Goal: Task Accomplishment & Management: Manage account settings

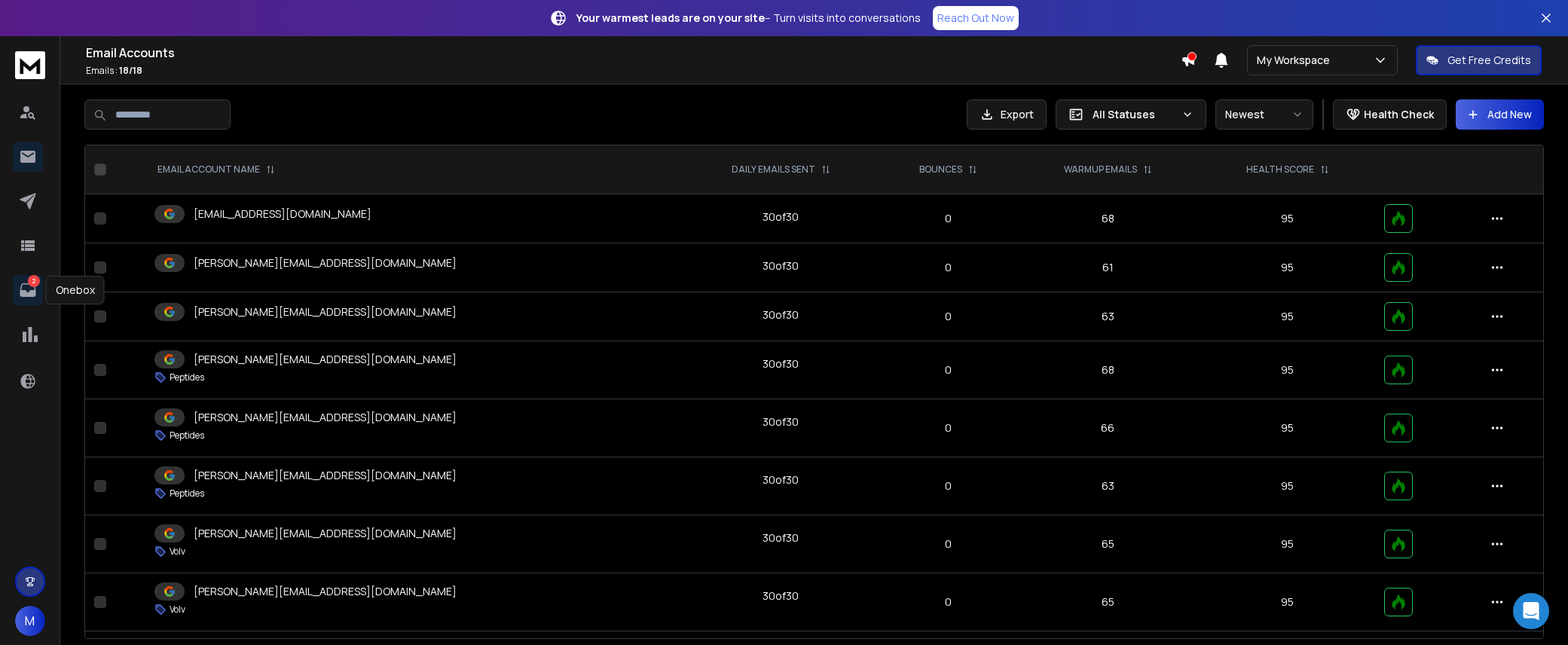
click at [38, 285] on link "2" at bounding box center [28, 290] width 30 height 30
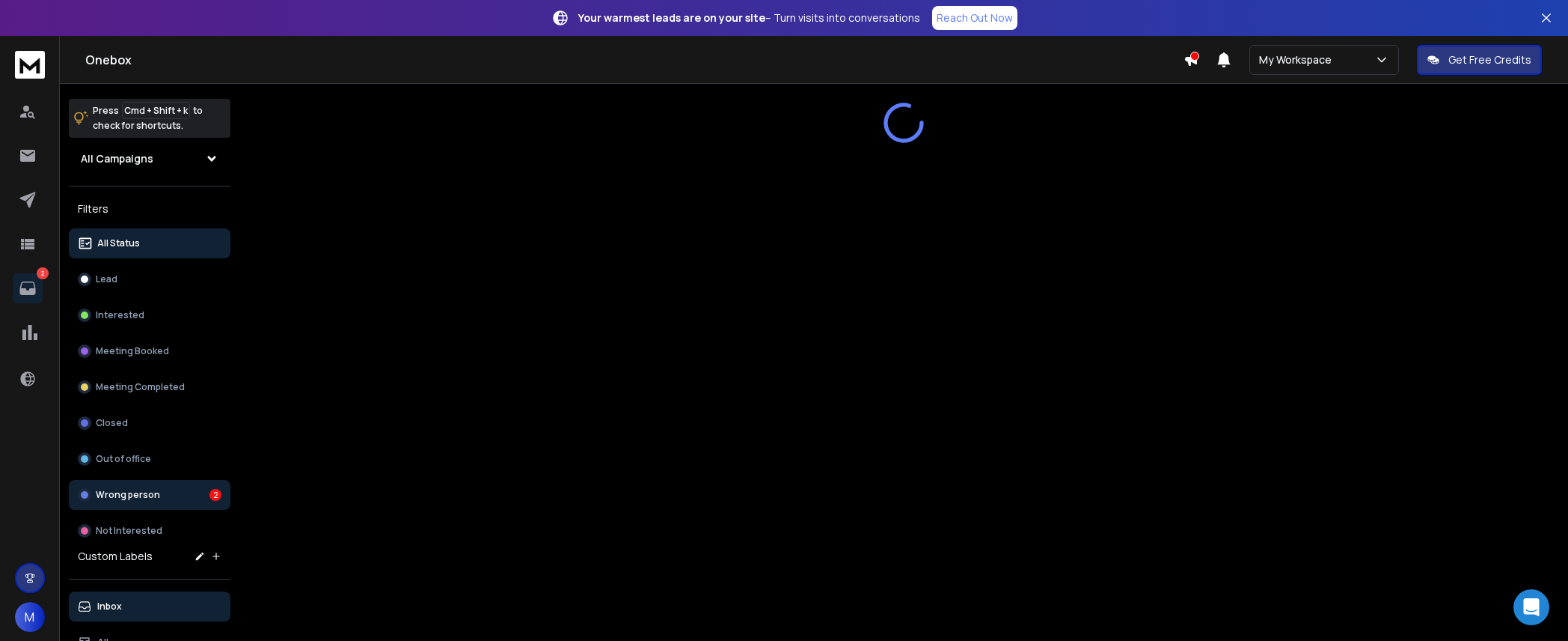
click at [120, 491] on div "All Status Lead Interested Meeting Booked Meeting Completed Closed Out of offic…" at bounding box center [149, 387] width 161 height 317
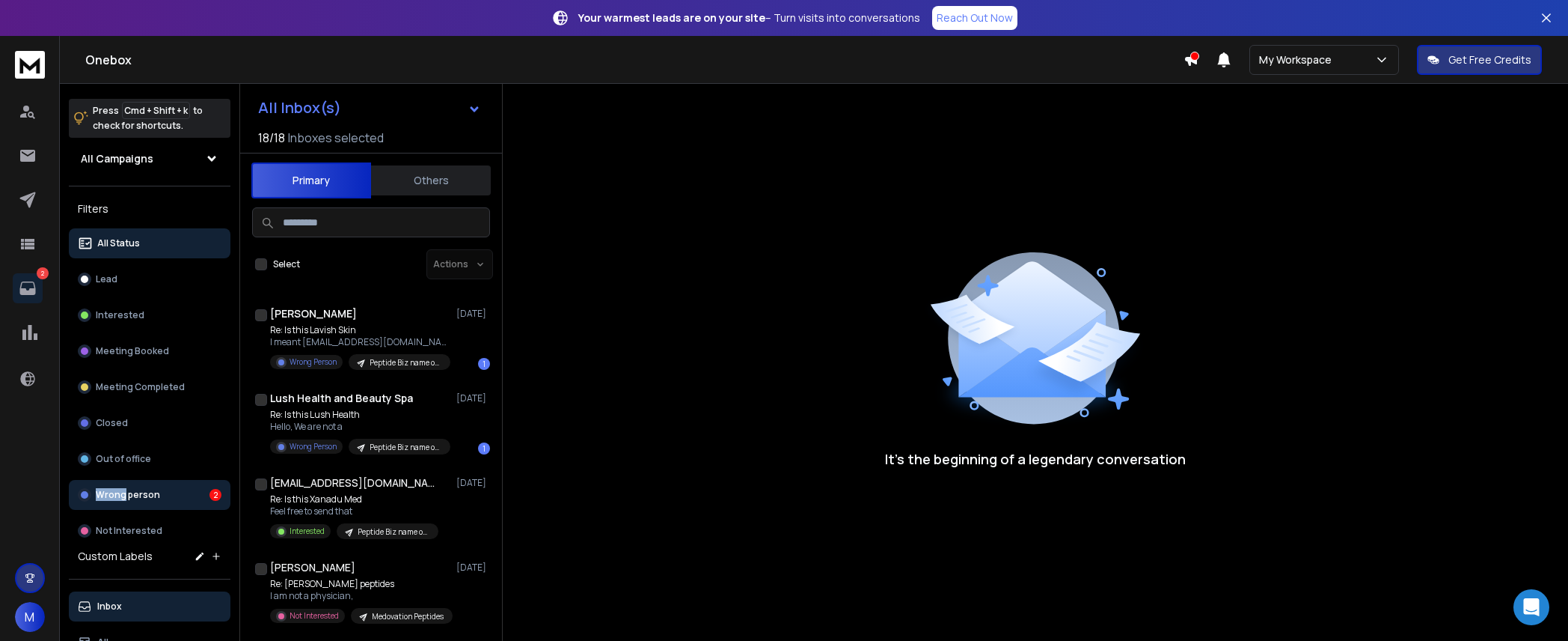
click at [120, 491] on p "Wrong person" at bounding box center [127, 495] width 64 height 12
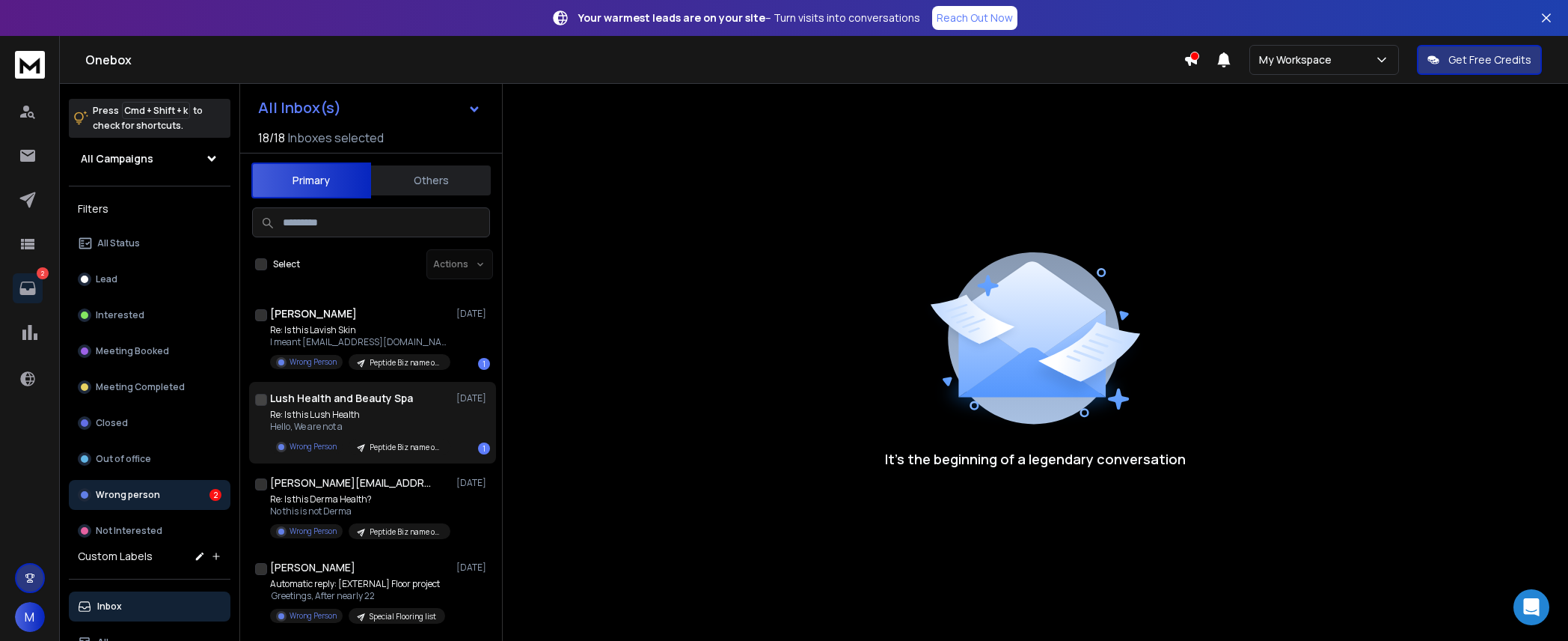
click at [381, 412] on p "Re: Is this Lush Health" at bounding box center [359, 414] width 179 height 12
click at [367, 415] on p "Re: Is this Lush Health" at bounding box center [359, 414] width 179 height 12
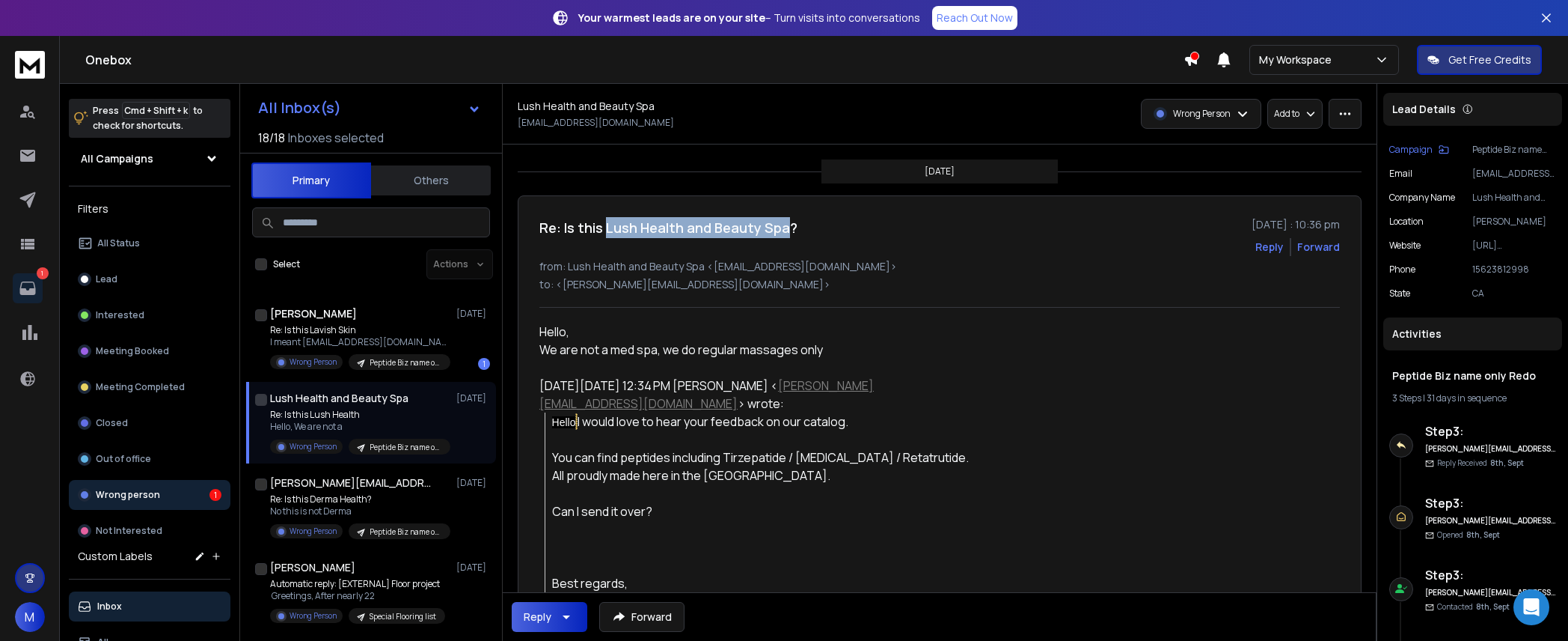
drag, startPoint x: 606, startPoint y: 228, endPoint x: 782, endPoint y: 224, distance: 176.0
click at [782, 224] on h1 "Re: Is this Lush Health and Beauty Spa?" at bounding box center [669, 228] width 259 height 21
copy h1 "Lush Health and Beauty Spa"
click at [740, 268] on p "from: Lush Health and Beauty Spa <[EMAIL_ADDRESS][DOMAIN_NAME]>" at bounding box center [940, 266] width 800 height 15
drag, startPoint x: 828, startPoint y: 267, endPoint x: 709, endPoint y: 270, distance: 119.0
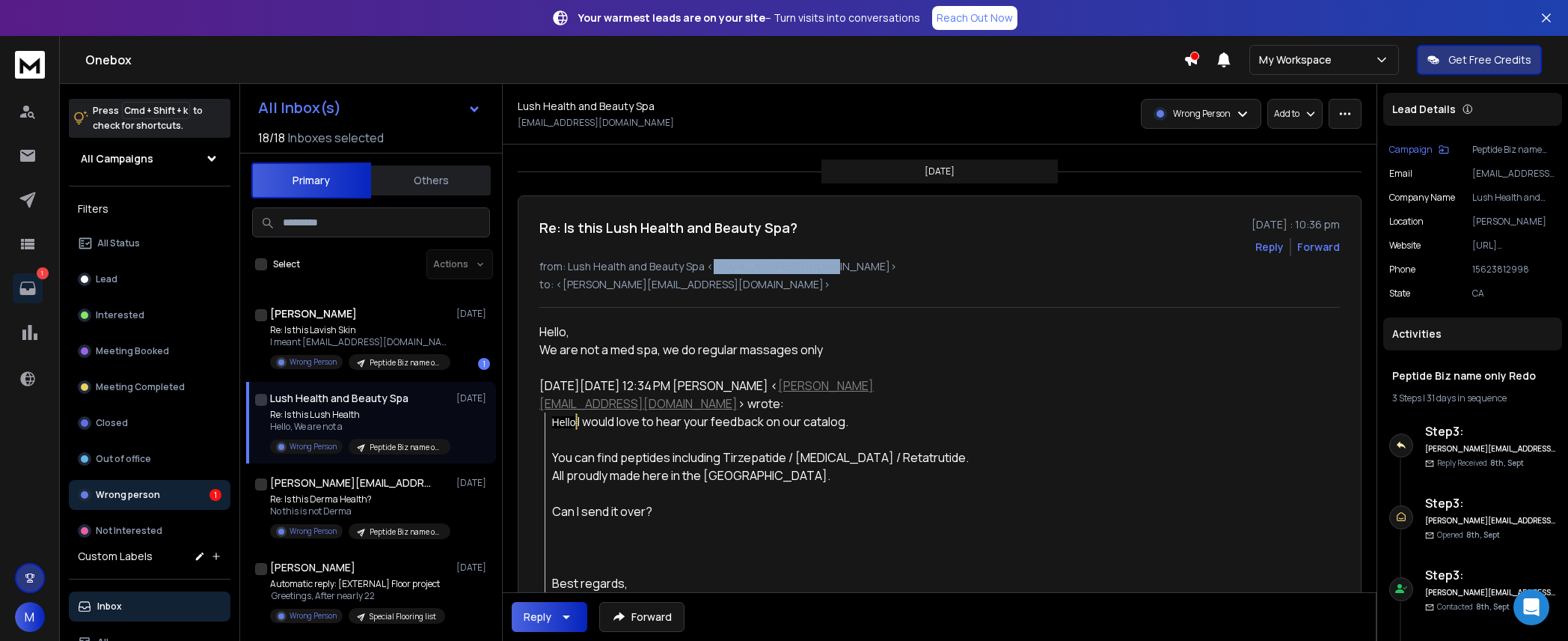
click at [709, 270] on p "from: Lush Health and Beauty Spa <[EMAIL_ADDRESS][DOMAIN_NAME]>" at bounding box center [940, 266] width 800 height 15
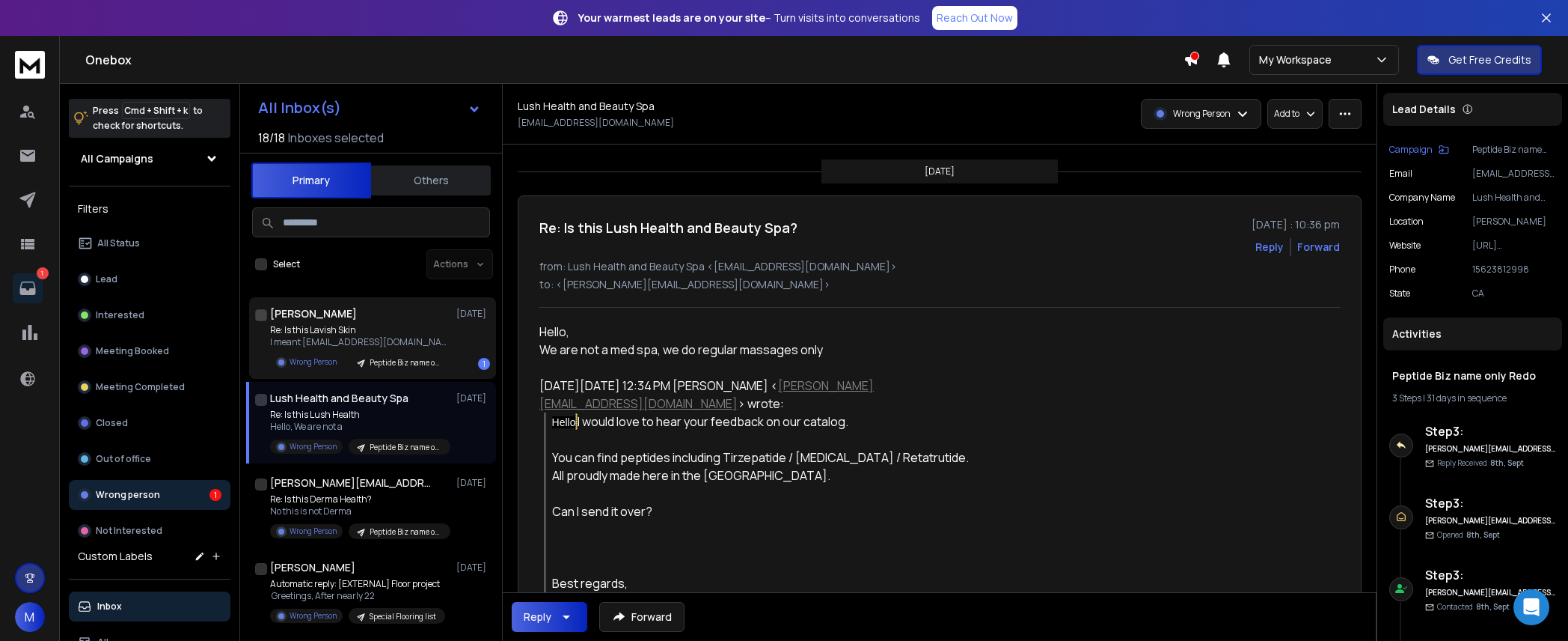
click at [390, 349] on div "Re: Is this Lavish Skin I meant [EMAIL_ADDRESS][DOMAIN_NAME] my apologies Wrong…" at bounding box center [359, 346] width 180 height 45
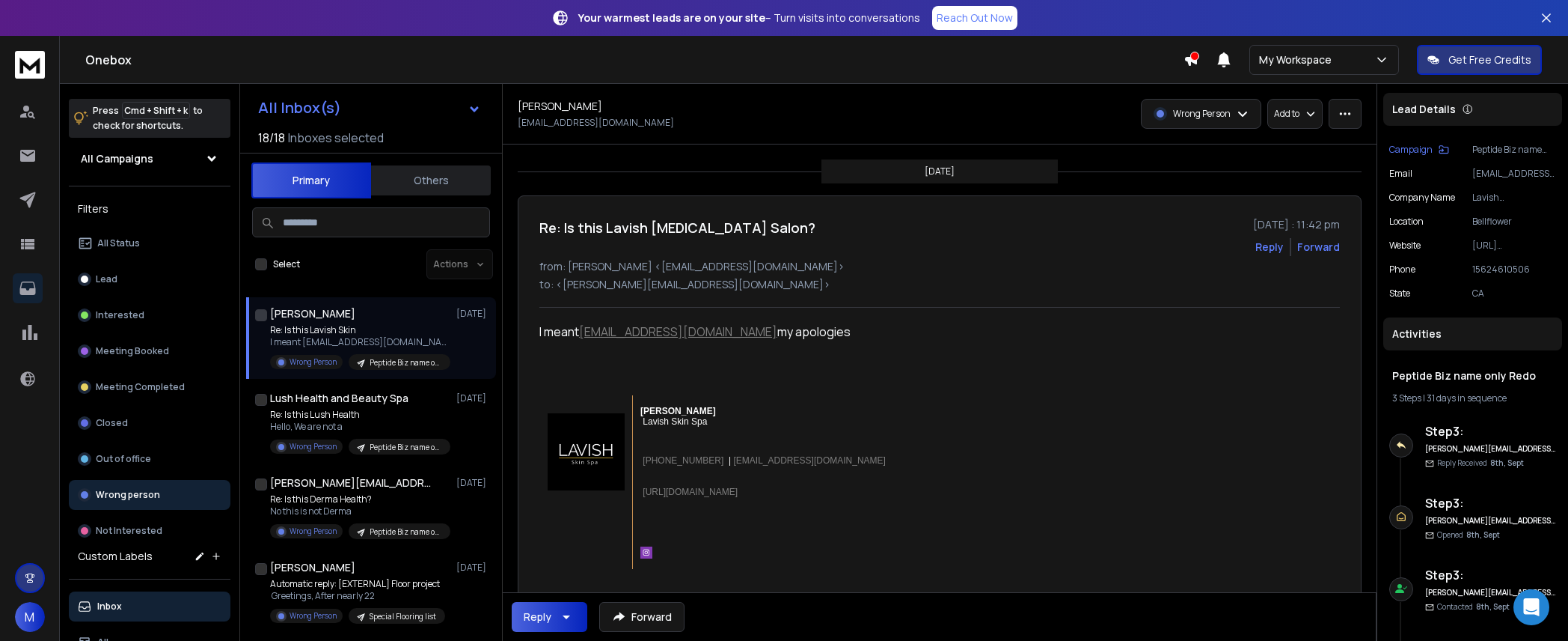
click at [392, 339] on p "I meant [EMAIL_ADDRESS][DOMAIN_NAME] my apologies" at bounding box center [359, 342] width 179 height 12
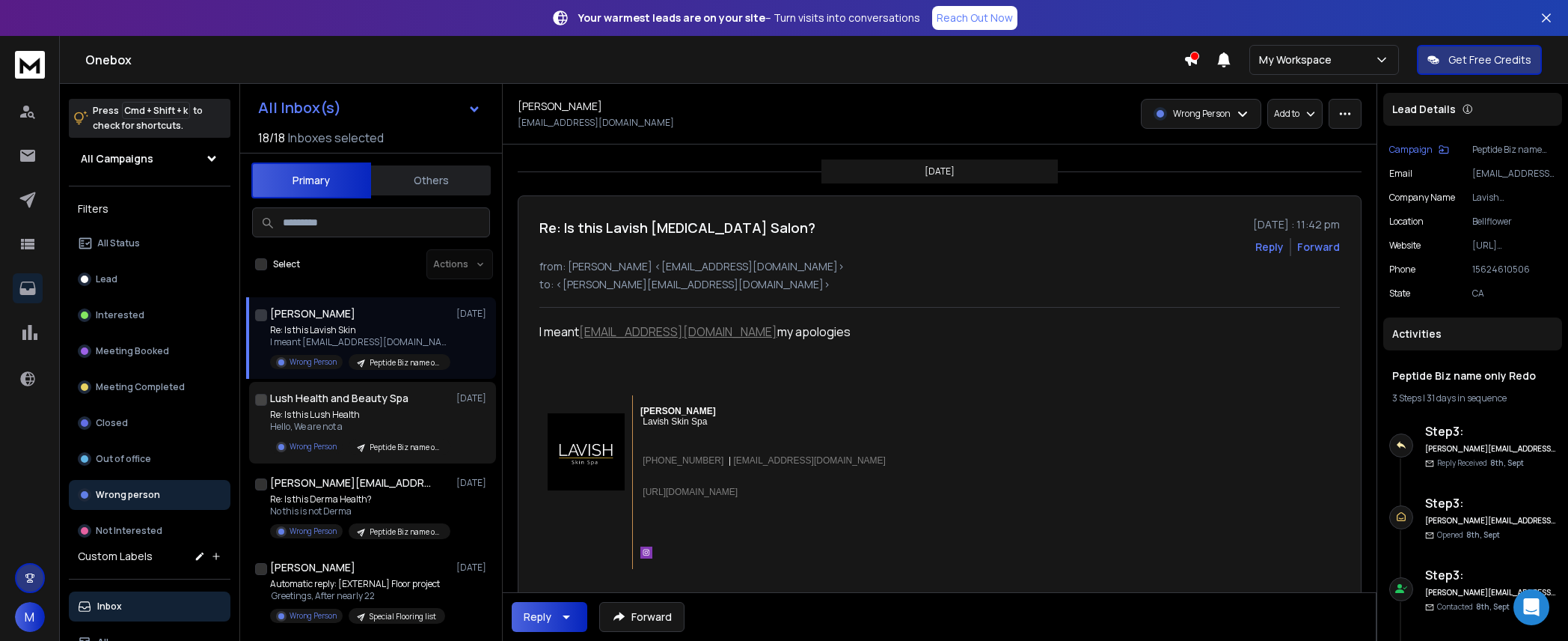
click at [367, 419] on p "Re: Is this Lush Health" at bounding box center [359, 414] width 179 height 12
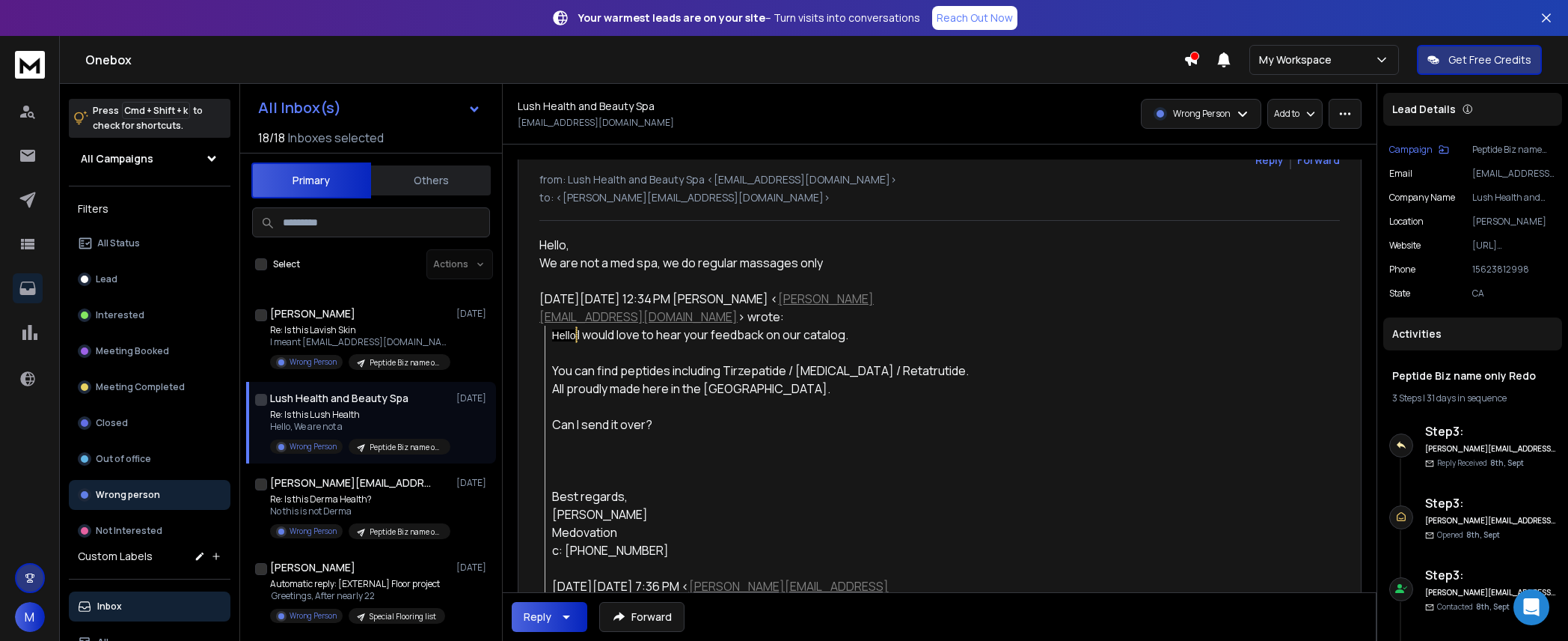
scroll to position [176, 0]
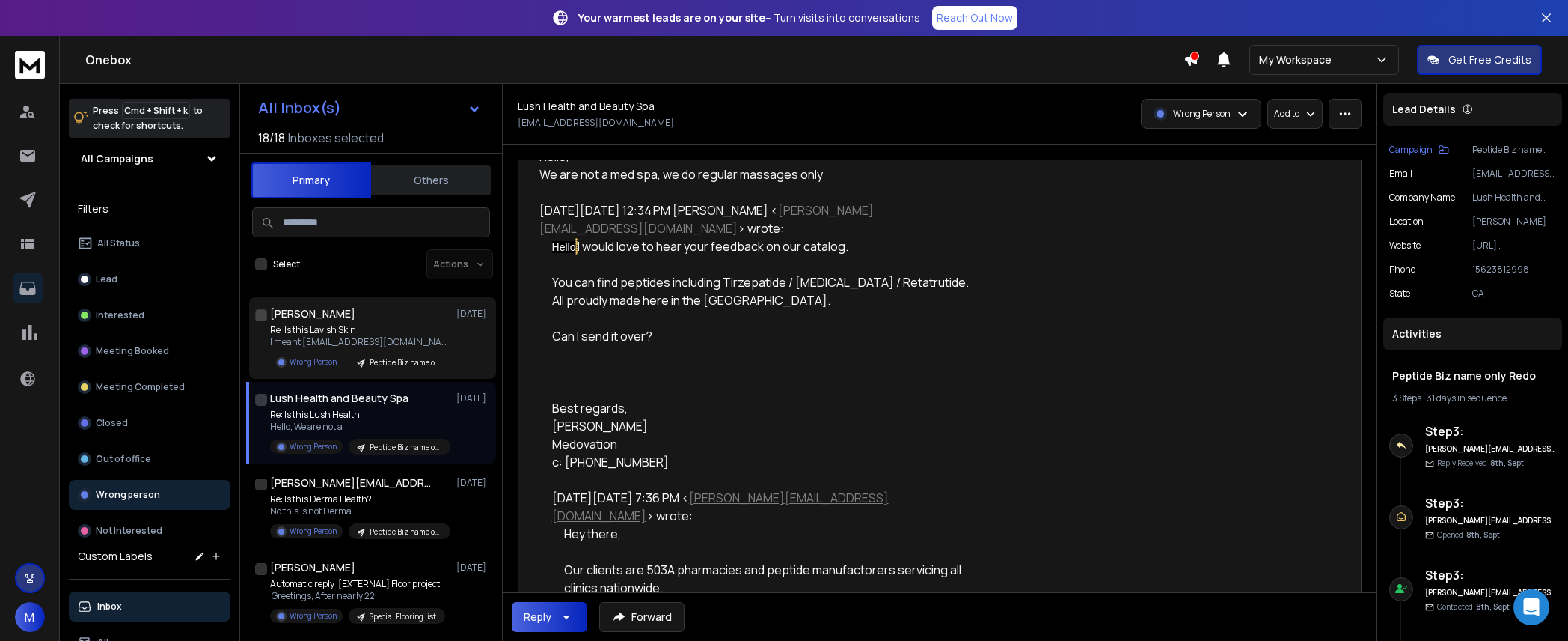
click at [405, 320] on div "[PERSON_NAME] [DATE]" at bounding box center [379, 313] width 220 height 15
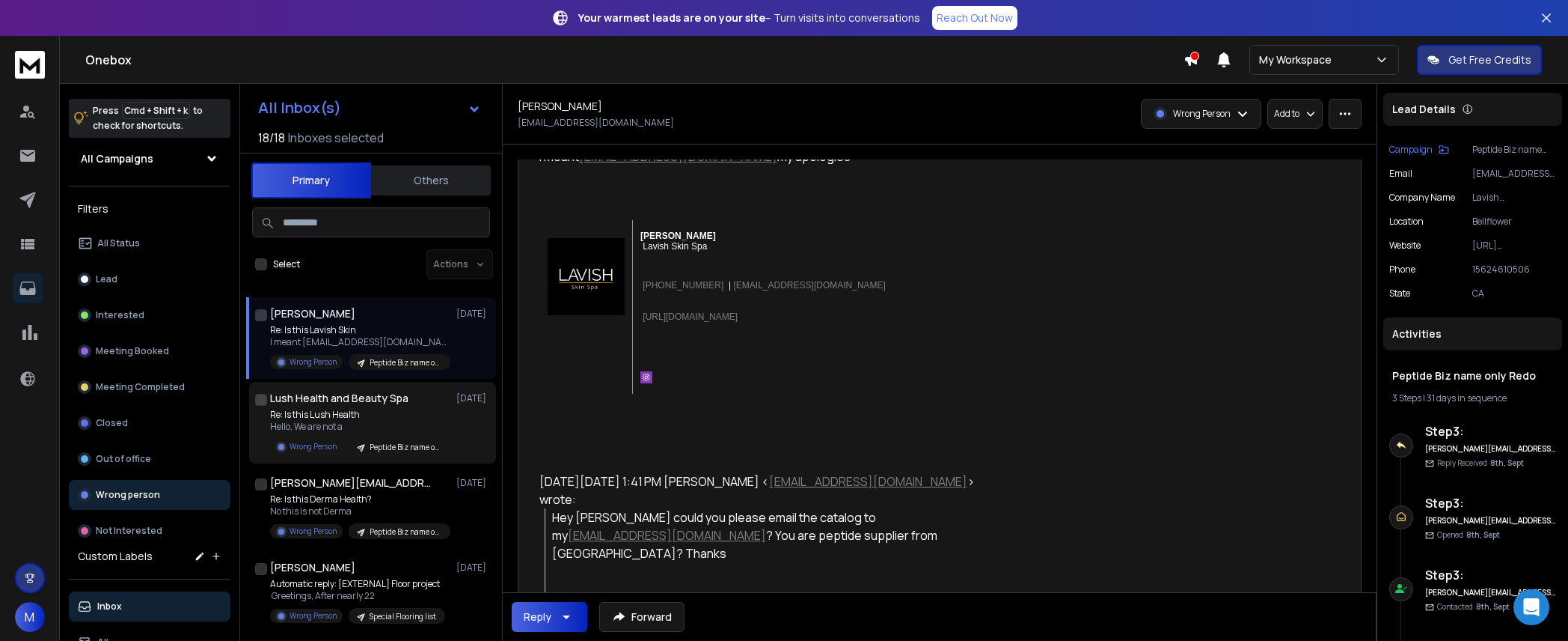
click at [400, 397] on h1 "Lush Health and Beauty Spa" at bounding box center [339, 398] width 139 height 15
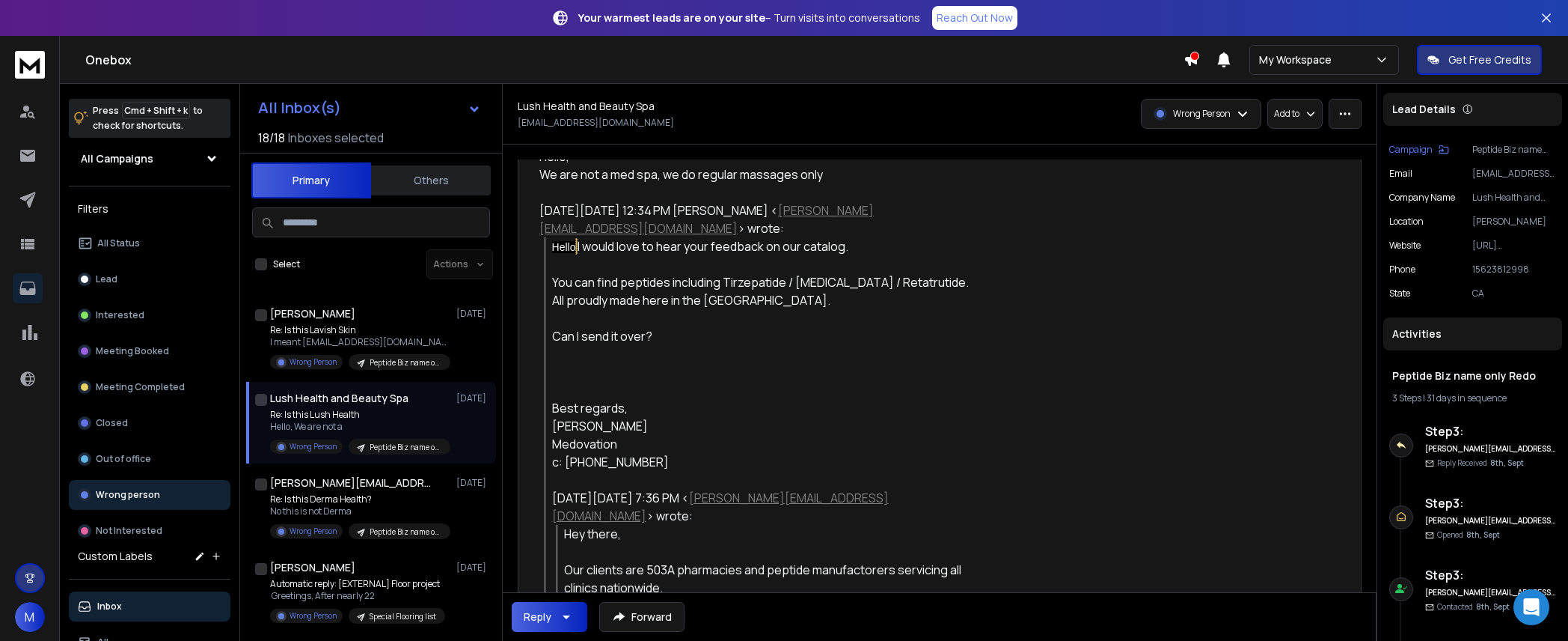
click at [1176, 124] on div "Wrong Person" at bounding box center [1201, 113] width 119 height 28
click at [1193, 132] on div "Lush Health and Beauty Spa Lush Health and Beauty Spa [EMAIL_ADDRESS][DOMAIN_NA…" at bounding box center [940, 114] width 874 height 60
click at [1195, 131] on div "Lush Health and Beauty Spa Lush Health and Beauty Spa [EMAIL_ADDRESS][DOMAIN_NA…" at bounding box center [940, 114] width 874 height 60
click at [1198, 121] on div "Wrong Person" at bounding box center [1201, 113] width 119 height 28
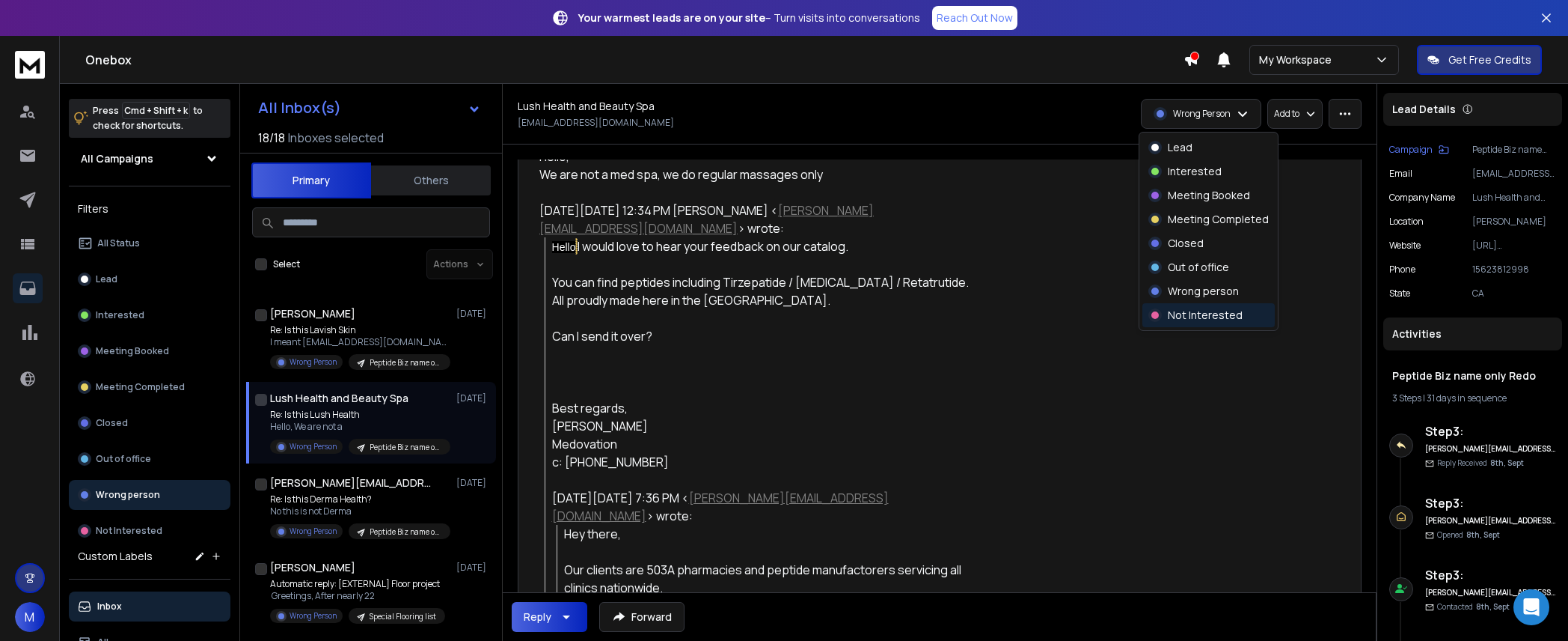
click at [1188, 317] on p "Not Interested" at bounding box center [1204, 315] width 75 height 15
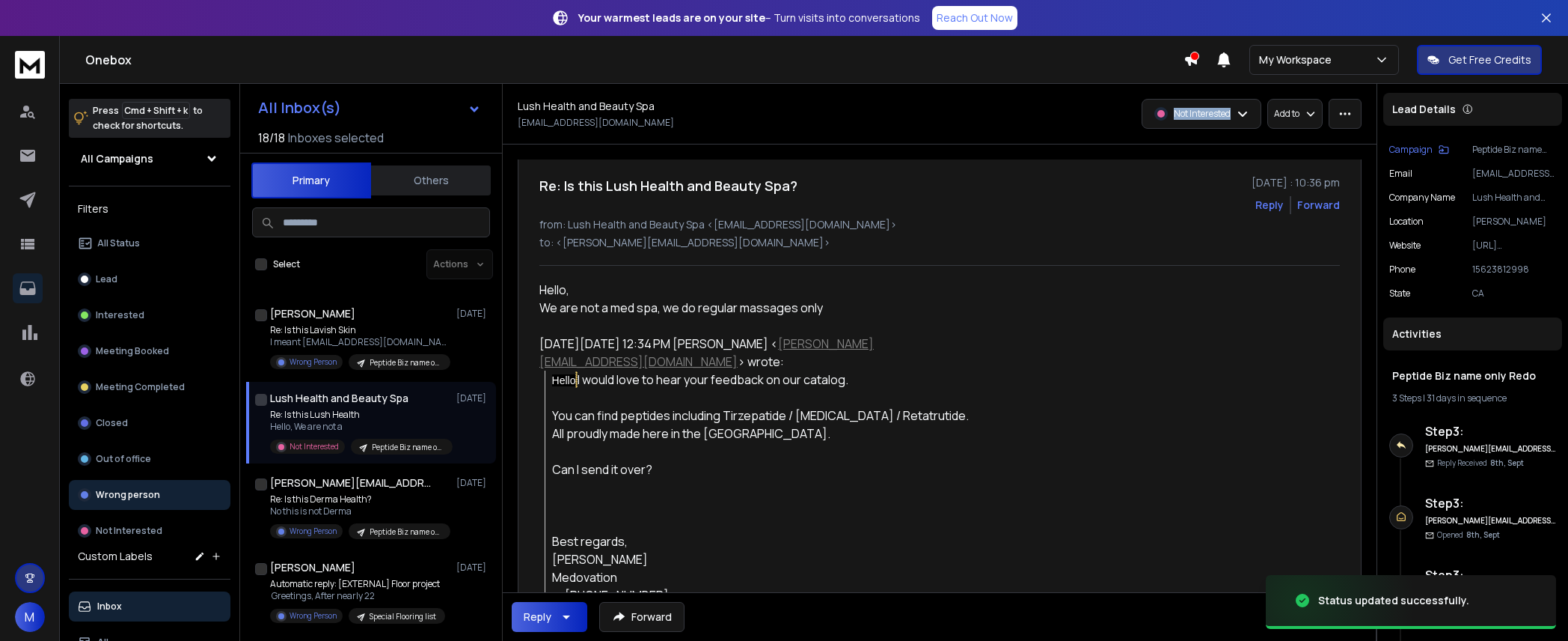
scroll to position [0, 0]
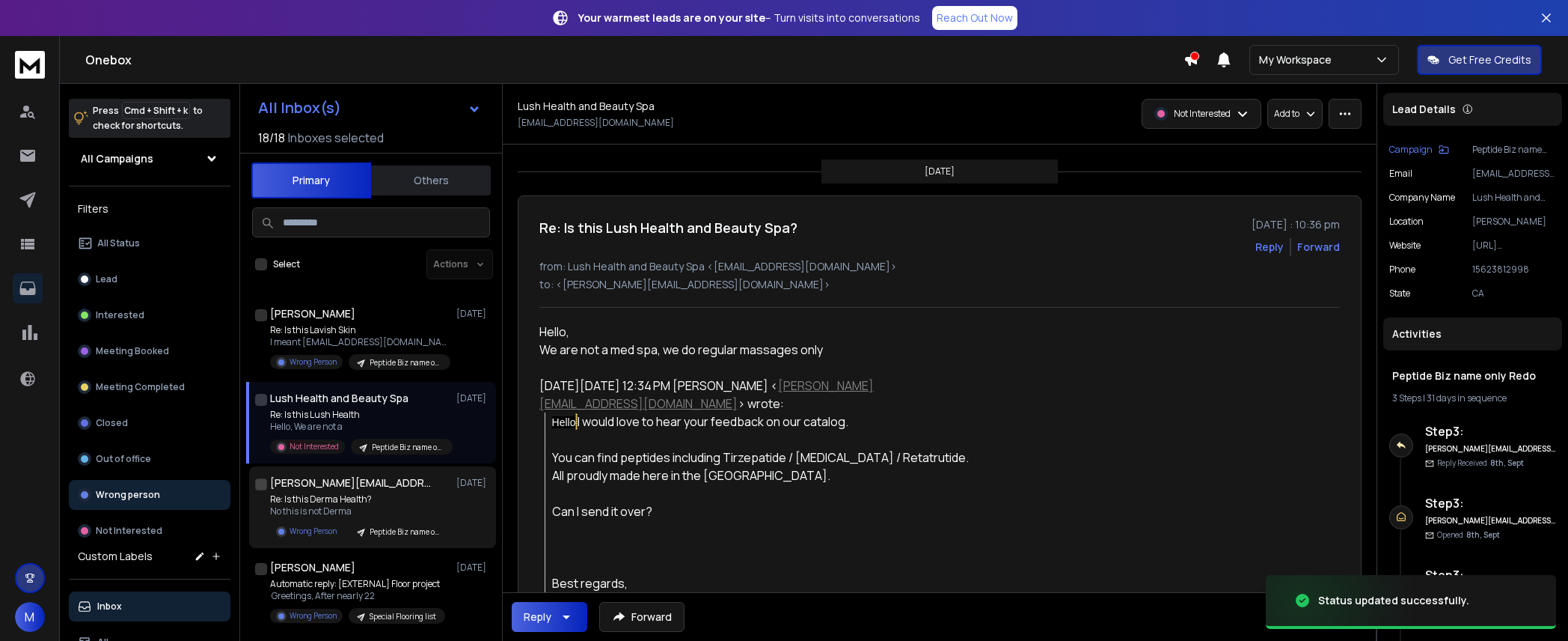
click at [366, 502] on p "Re: Is this Derma Health?" at bounding box center [359, 498] width 179 height 12
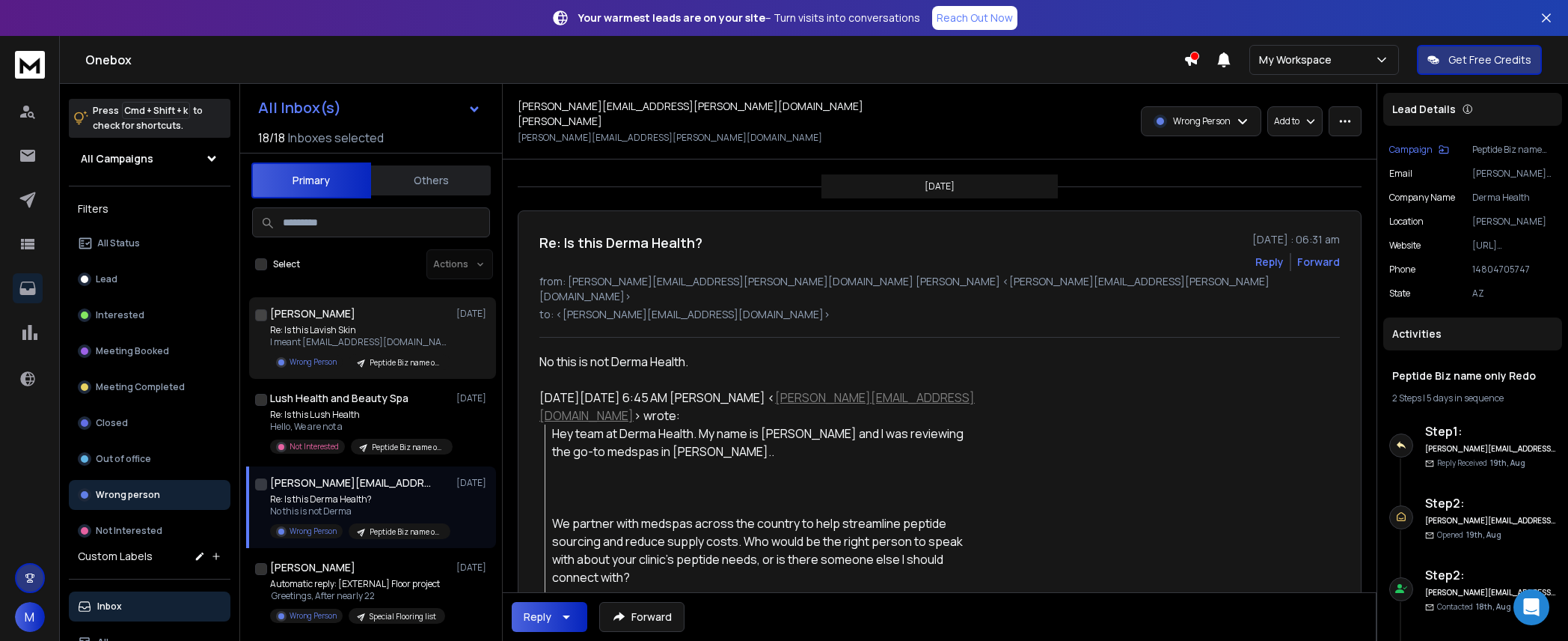
click at [321, 330] on p "Re: Is this Lavish Skin" at bounding box center [359, 329] width 179 height 12
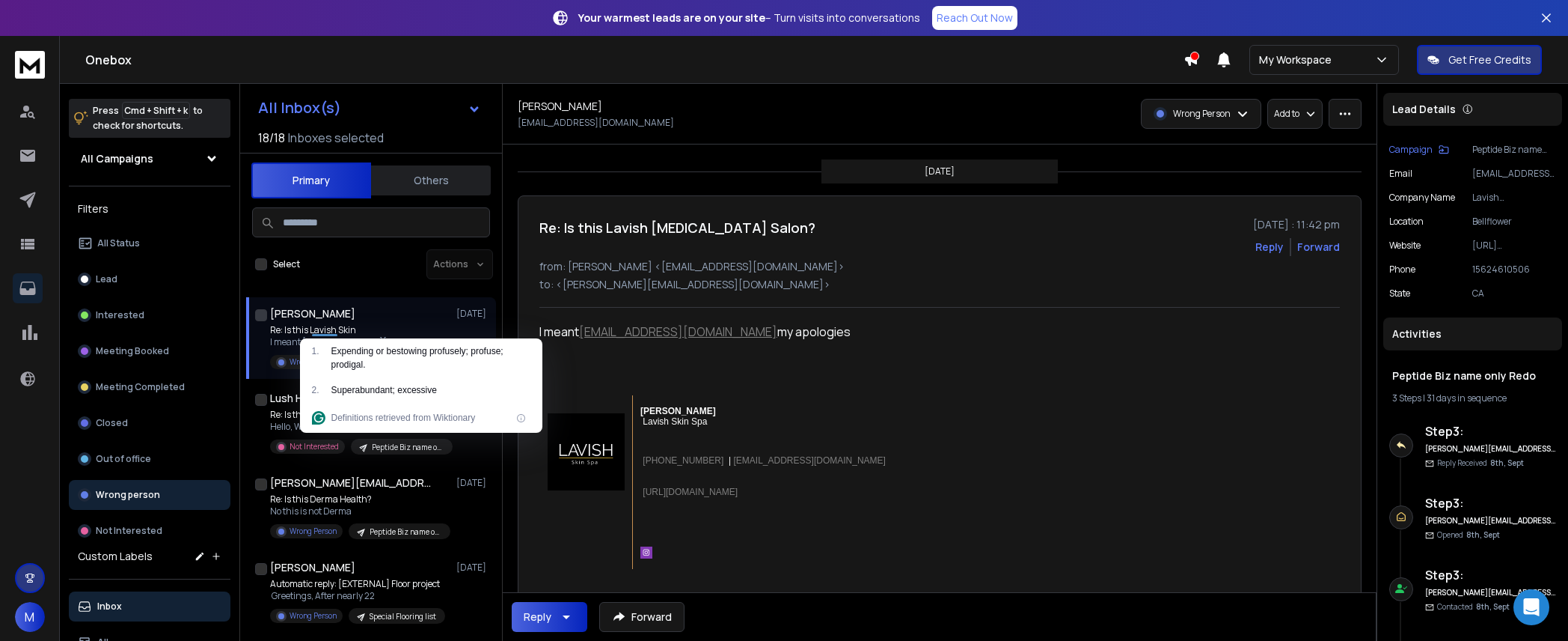
click at [778, 341] on div "I meant [EMAIL_ADDRESS][DOMAIN_NAME] my apologies [PERSON_NAME] Lavish Skin Spa…" at bounding box center [758, 467] width 437 height 289
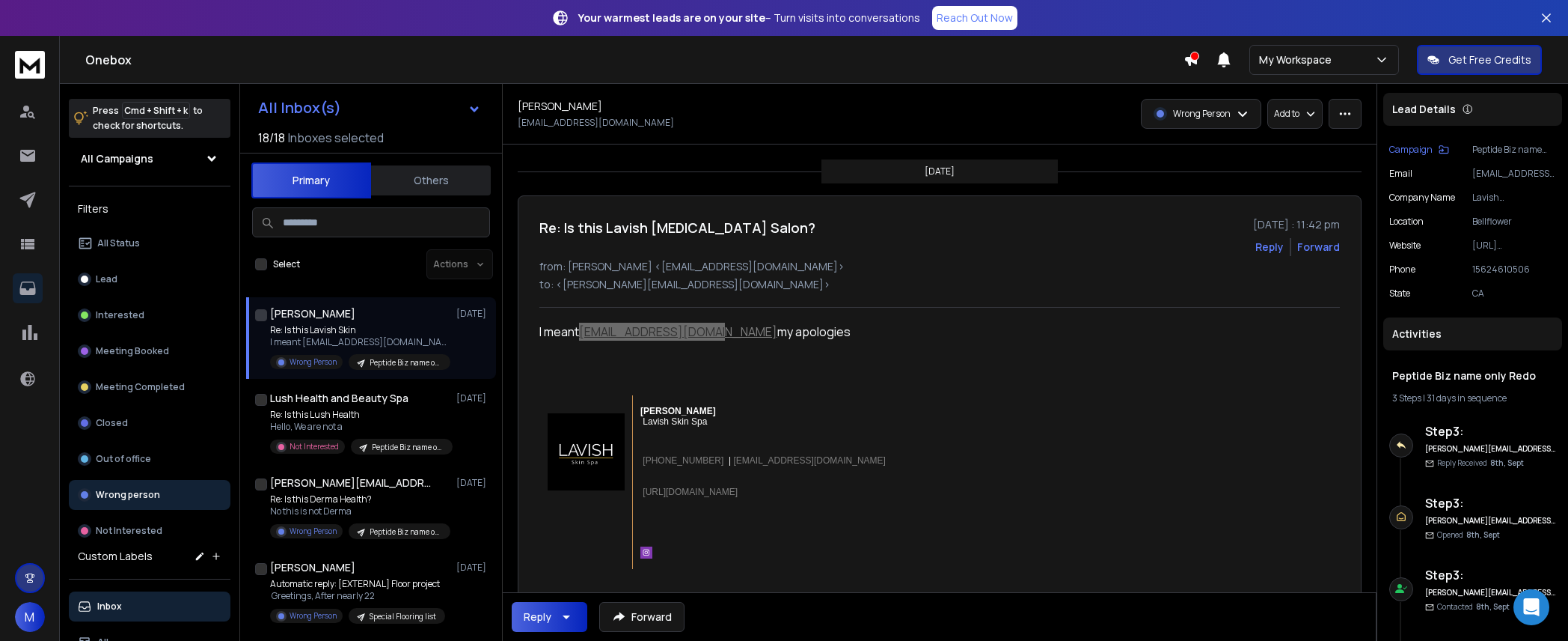
click at [658, 264] on p "from: [PERSON_NAME] <[EMAIL_ADDRESS][DOMAIN_NAME]>" at bounding box center [940, 266] width 800 height 15
drag, startPoint x: 704, startPoint y: 266, endPoint x: 783, endPoint y: 265, distance: 79.0
click at [785, 266] on p "from: [PERSON_NAME] <[EMAIL_ADDRESS][DOMAIN_NAME]>" at bounding box center [940, 266] width 800 height 15
click at [783, 266] on p "from: [PERSON_NAME] <[EMAIL_ADDRESS][DOMAIN_NAME]>" at bounding box center [940, 266] width 800 height 15
copy p "[EMAIL_ADDRESS][DOMAIN_NAME]"
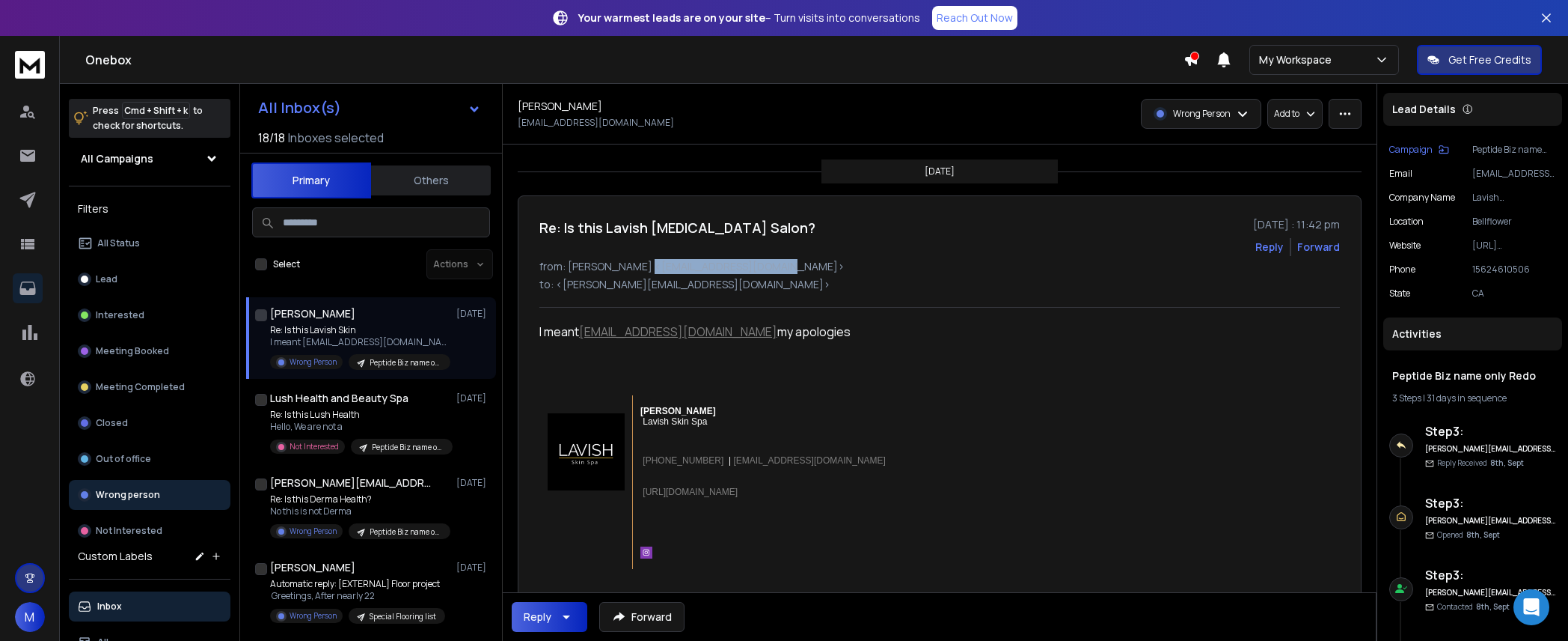
drag, startPoint x: 767, startPoint y: 265, endPoint x: 641, endPoint y: 265, distance: 126.0
click at [641, 265] on p "from: [PERSON_NAME] <[EMAIL_ADDRESS][DOMAIN_NAME]>" at bounding box center [940, 266] width 800 height 15
click at [1204, 122] on div "Wrong Person" at bounding box center [1201, 113] width 119 height 28
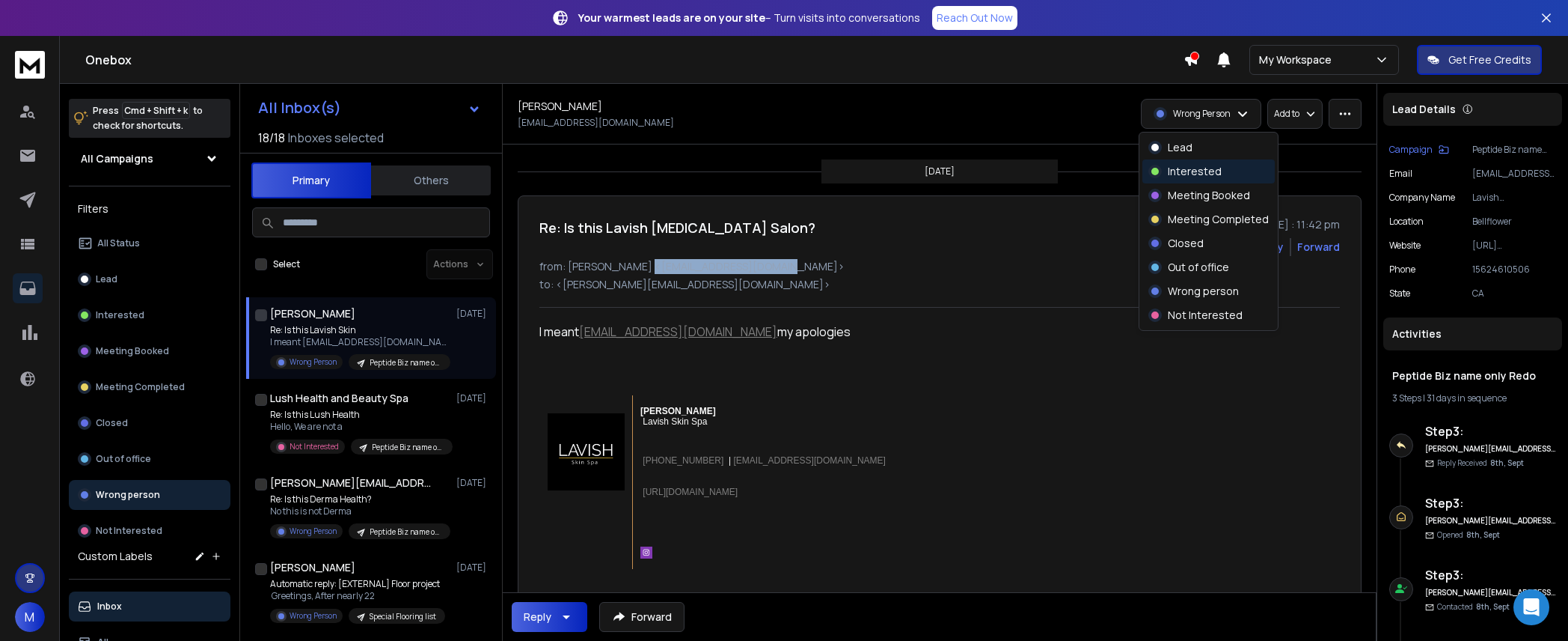
drag, startPoint x: 1202, startPoint y: 153, endPoint x: 1202, endPoint y: 174, distance: 21.0
click at [1202, 174] on div "Lead Interested Meeting Booked Meeting Completed Closed Out of office Wrong per…" at bounding box center [1209, 231] width 140 height 199
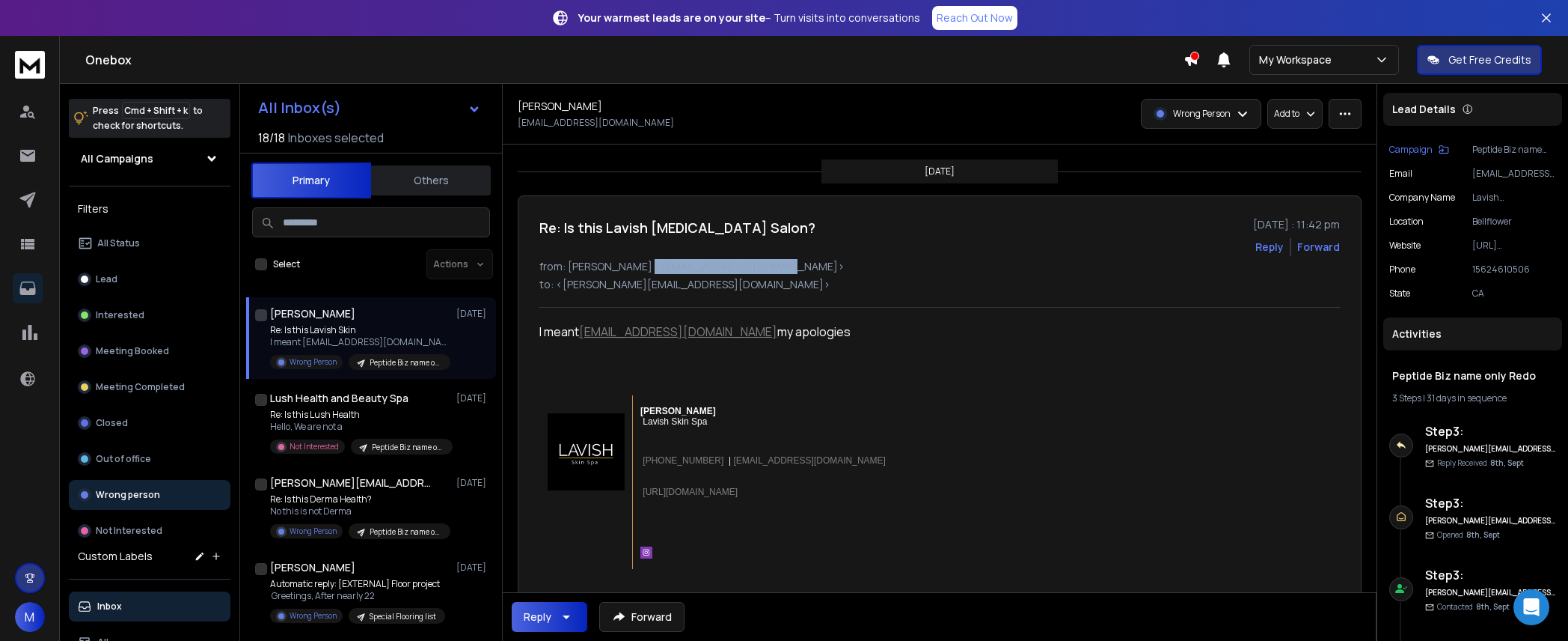
click at [1203, 122] on div "Wrong Person" at bounding box center [1201, 113] width 119 height 28
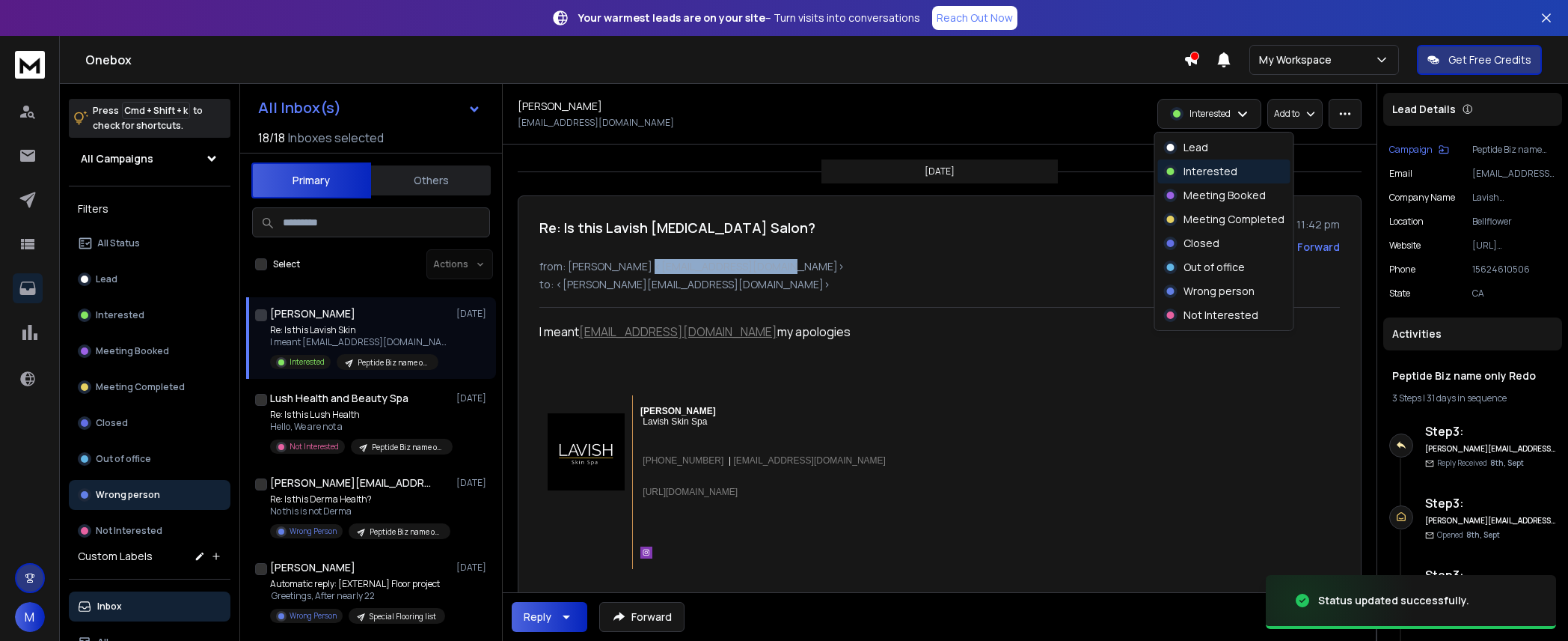
click at [1209, 176] on p "Interested" at bounding box center [1209, 172] width 54 height 15
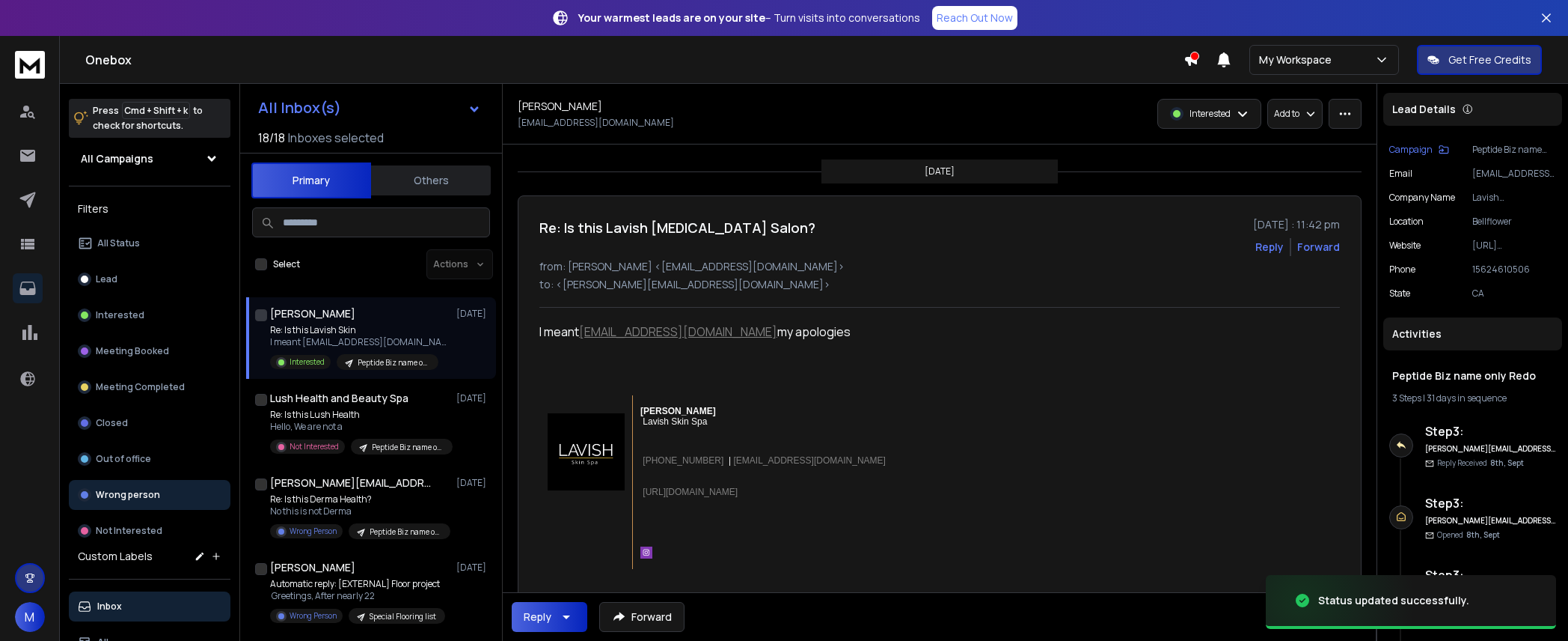
click at [1113, 238] on div "Re: Is this Lavish [MEDICAL_DATA] Salon? [DATE] : 11:42 pm Reply Forward" at bounding box center [940, 236] width 800 height 39
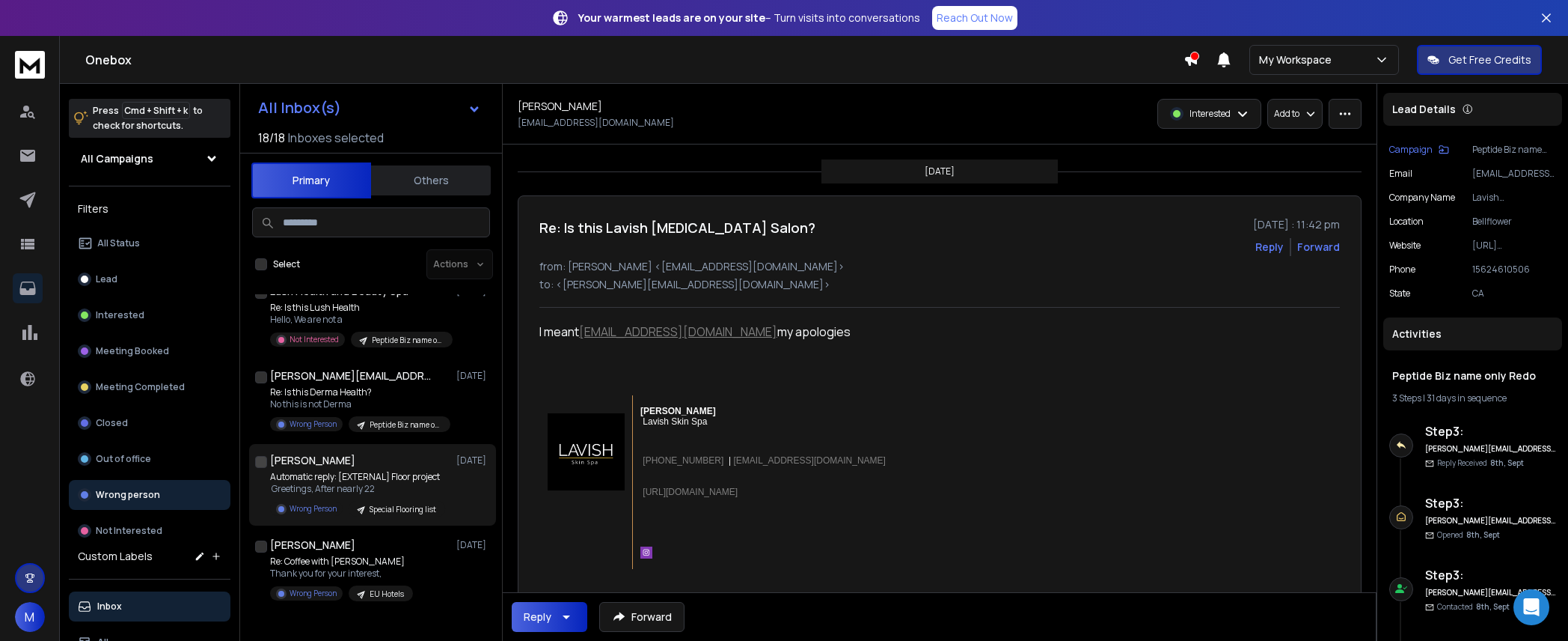
scroll to position [107, 0]
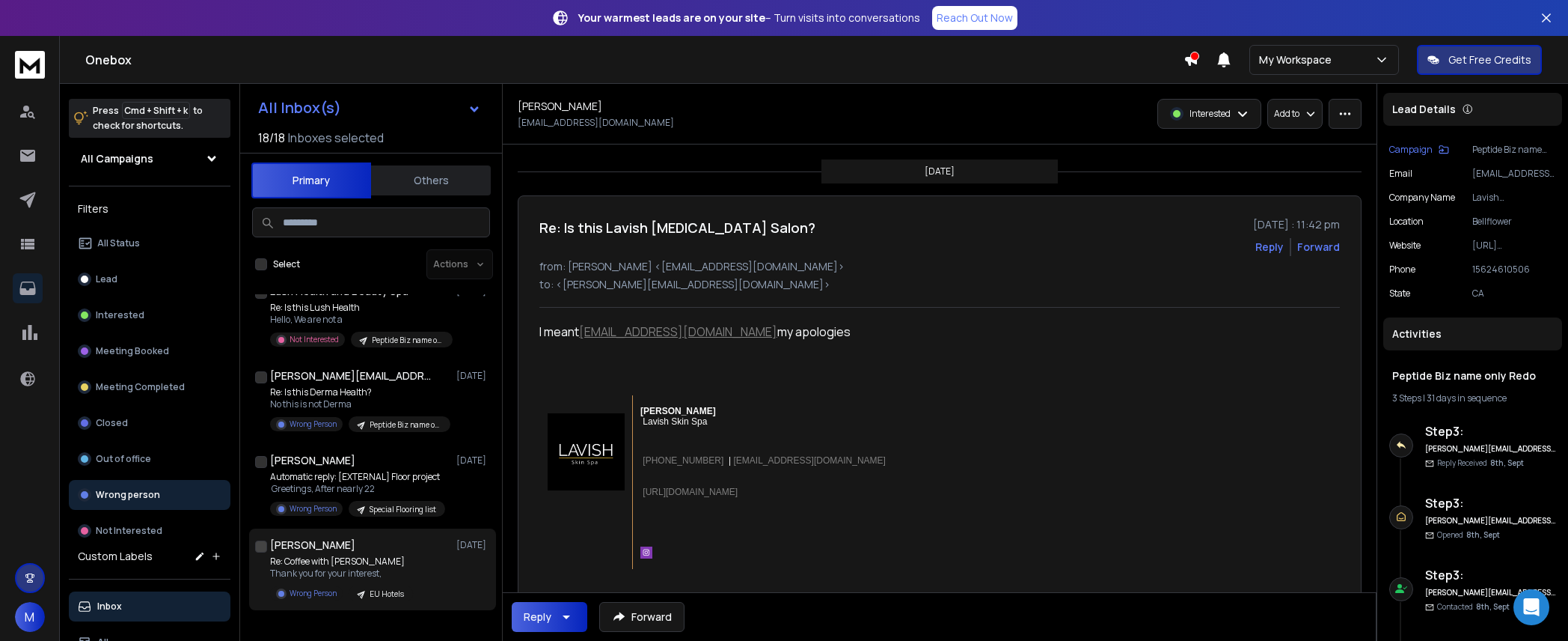
click at [371, 544] on div "[PERSON_NAME] [DATE]" at bounding box center [379, 545] width 220 height 15
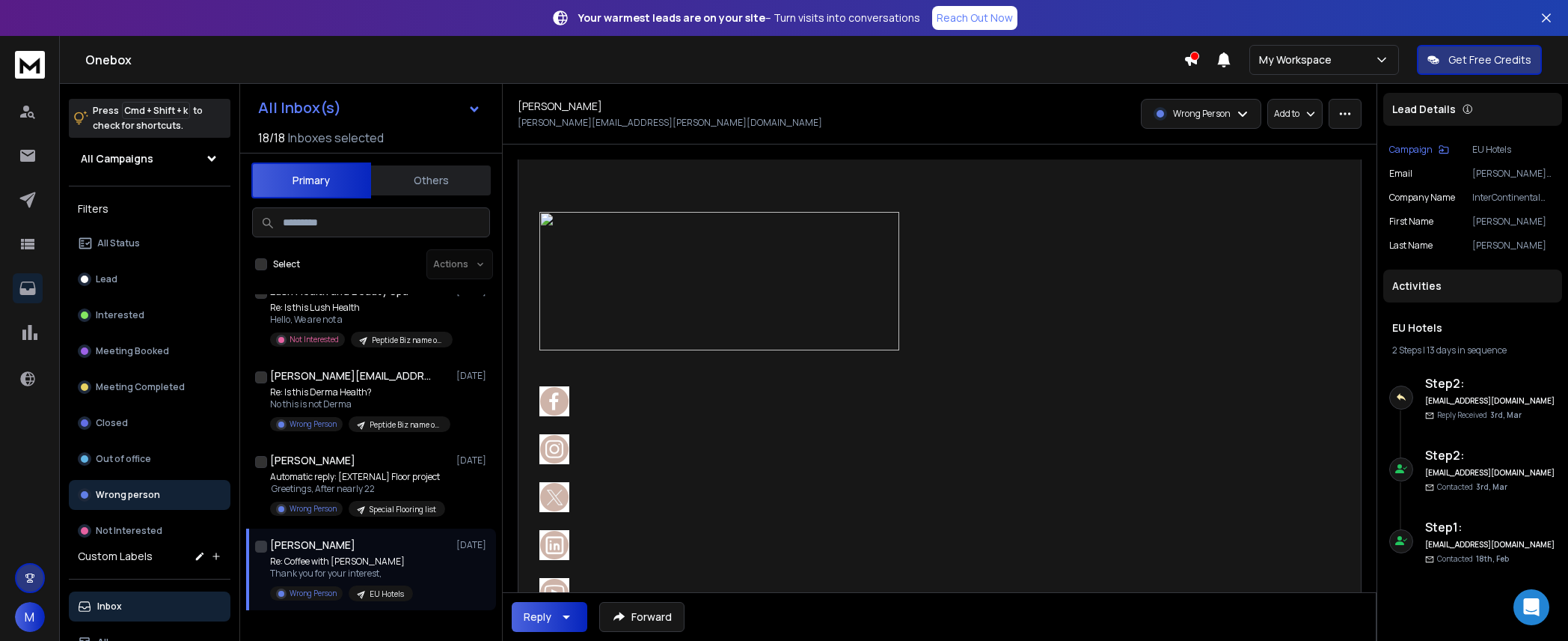
scroll to position [877, 0]
